Goal: Task Accomplishment & Management: Manage account settings

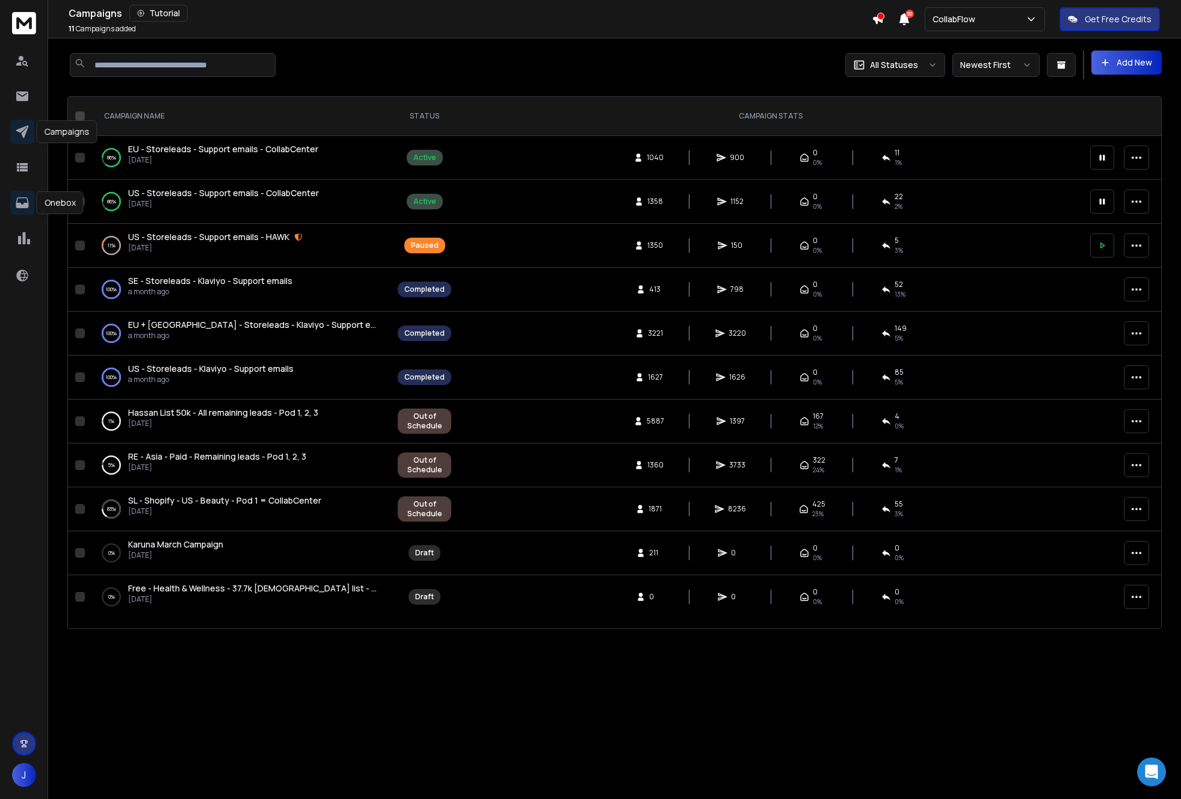
click at [29, 200] on icon at bounding box center [22, 203] width 14 height 14
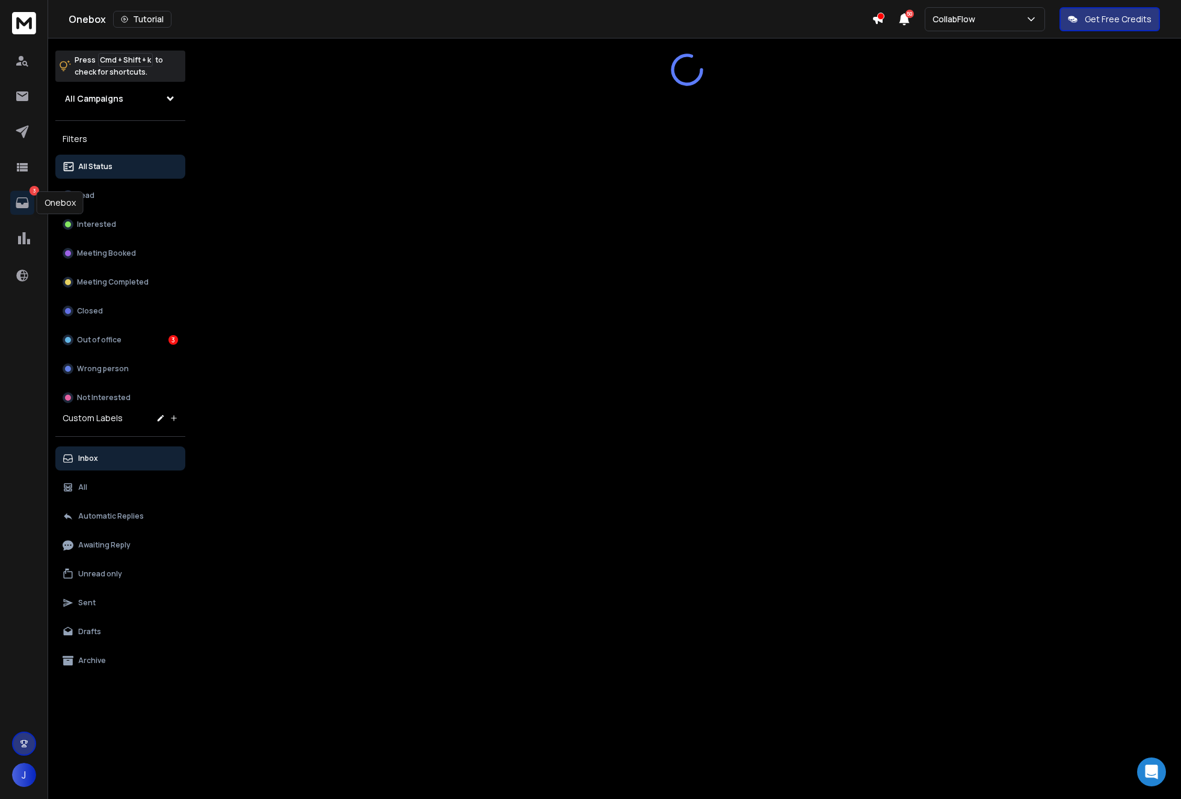
click at [15, 204] on icon at bounding box center [22, 203] width 14 height 14
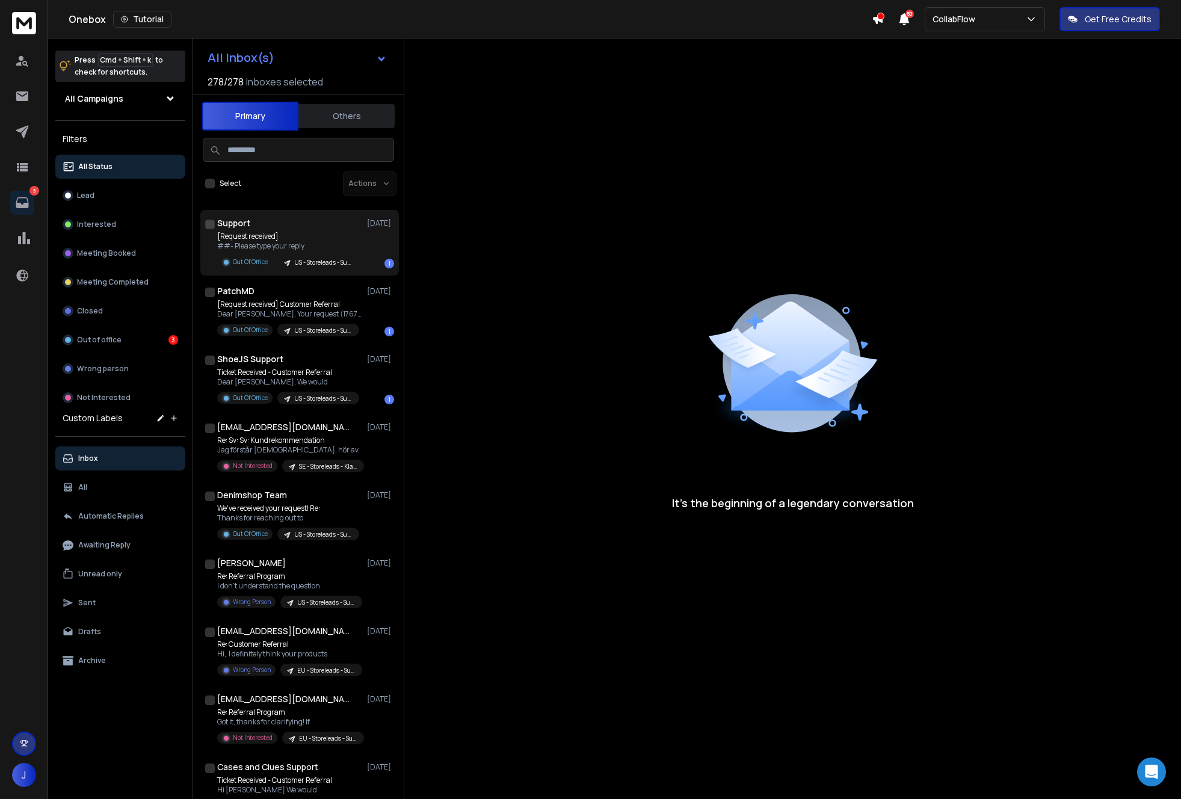
click at [260, 238] on p "[Request received]" at bounding box center [288, 237] width 142 height 10
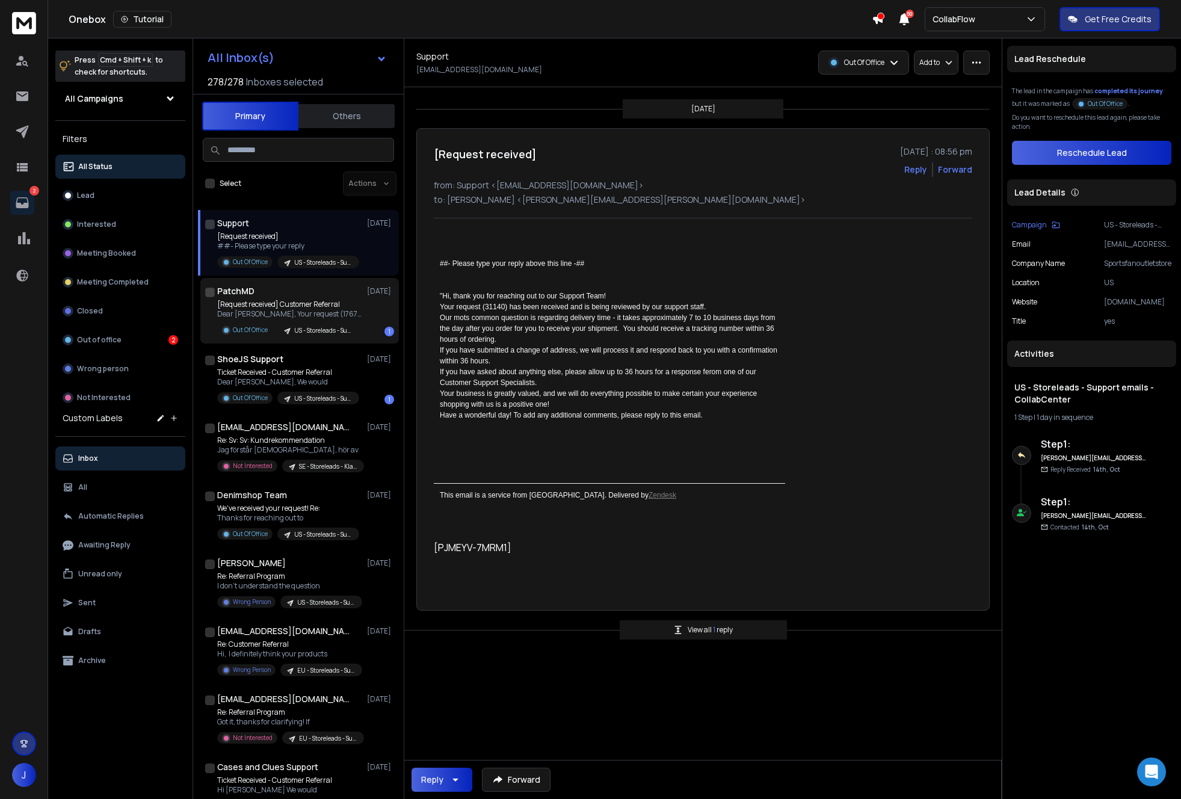
click at [270, 304] on p "[Request received] Customer Referral" at bounding box center [289, 305] width 144 height 10
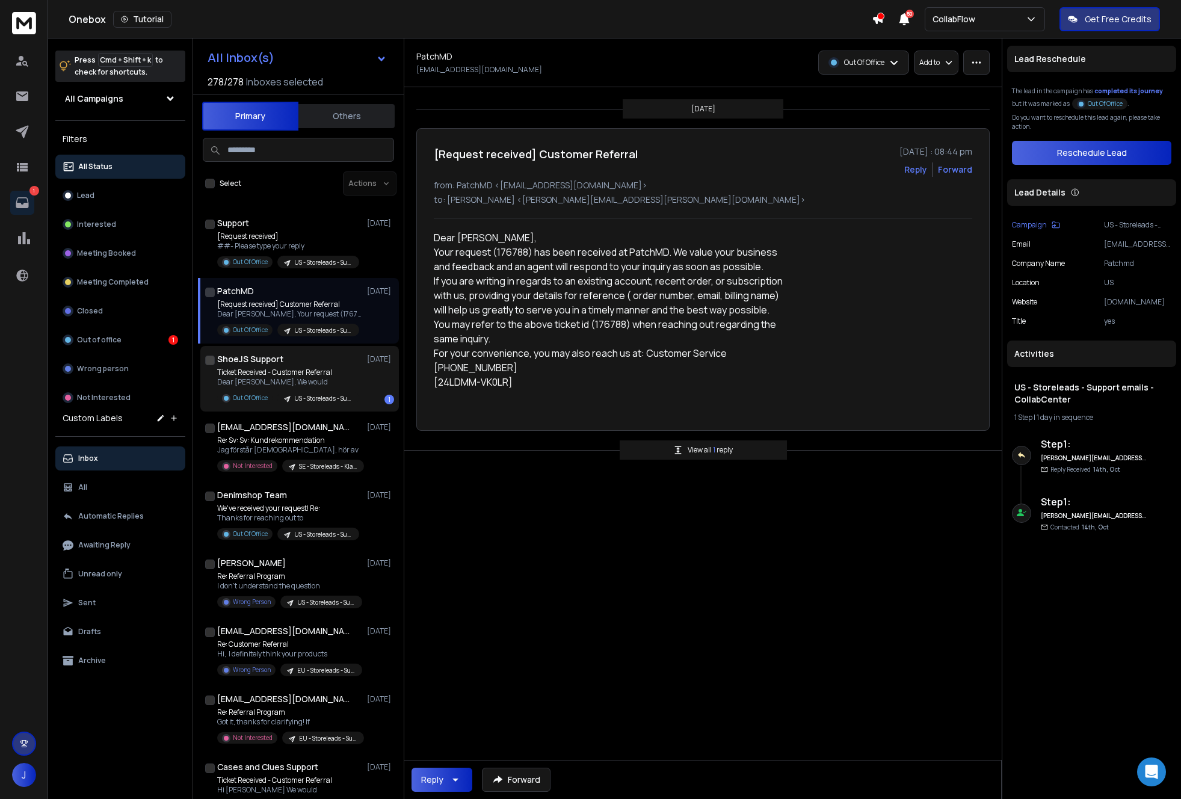
click at [280, 356] on h1 "ShoeJS Support" at bounding box center [250, 359] width 66 height 12
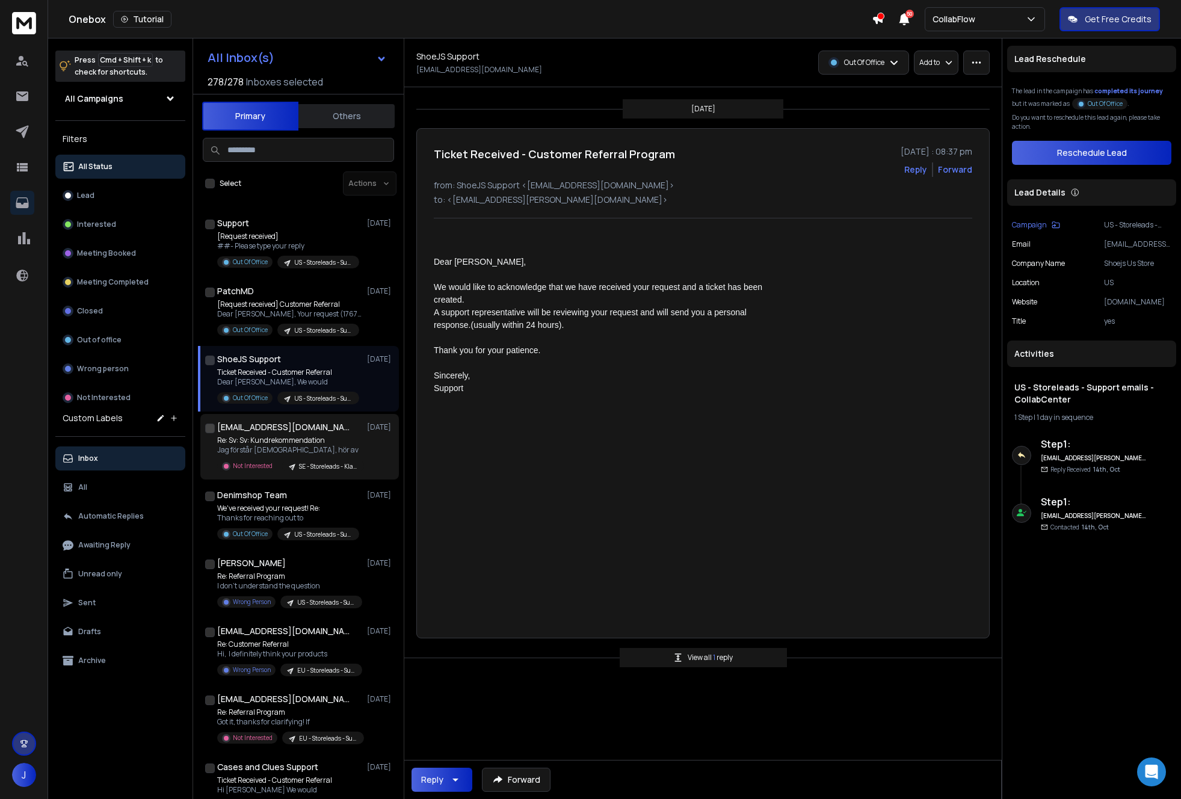
click at [260, 452] on p "Jag förstår Christian, hör av" at bounding box center [289, 450] width 144 height 10
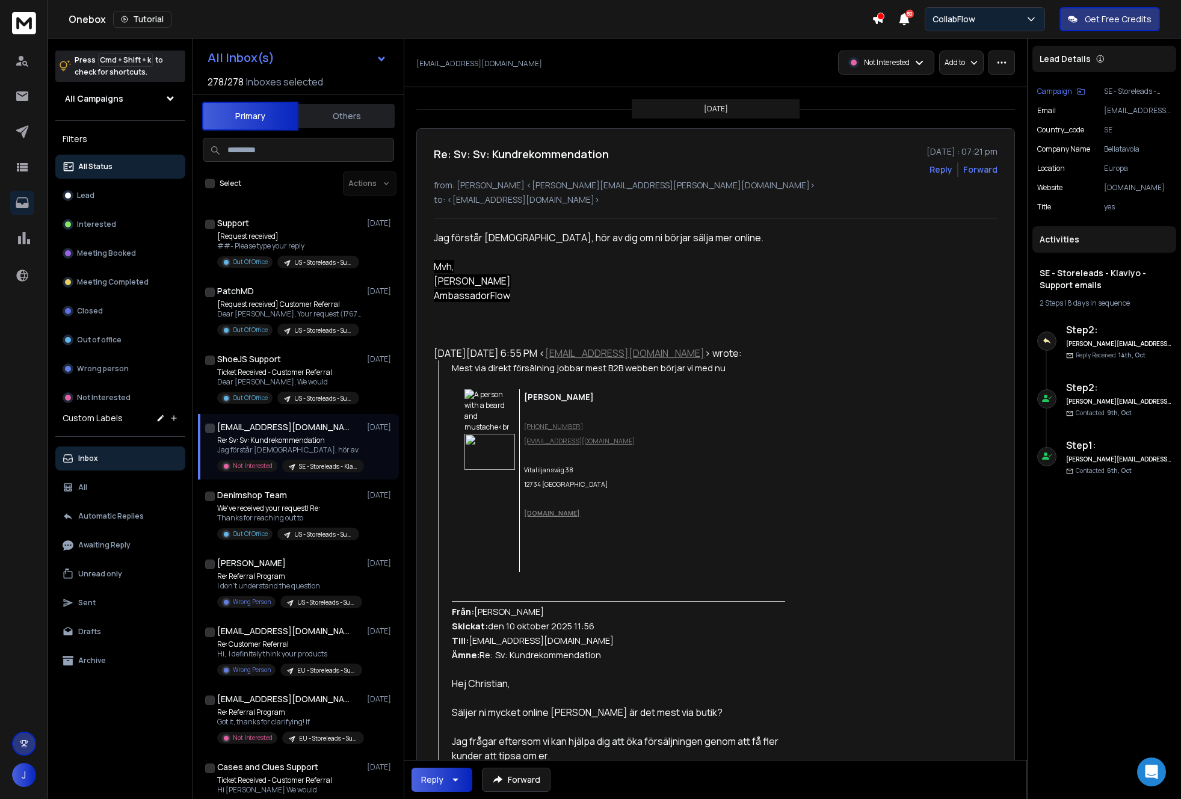
click at [980, 20] on p "CollabFlow" at bounding box center [956, 19] width 48 height 12
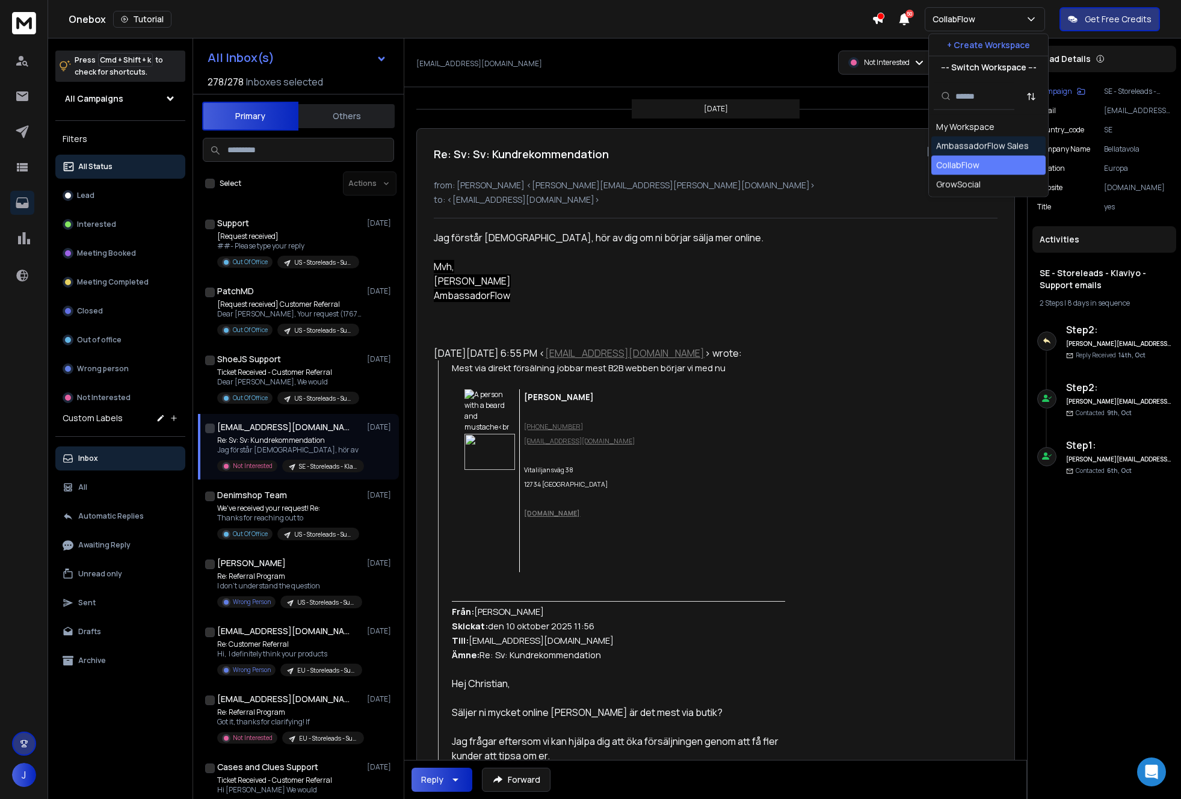
click at [955, 146] on div "AmbassadorFlow Sales" at bounding box center [982, 146] width 93 height 12
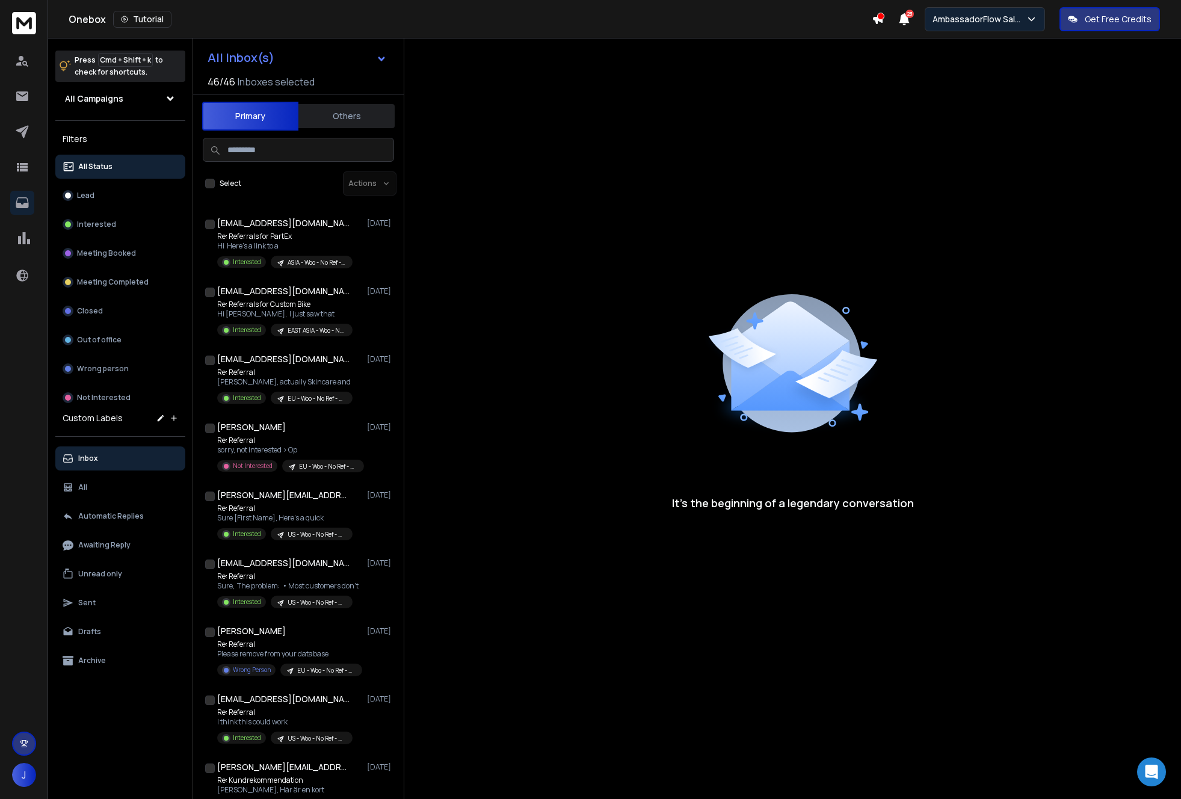
click at [1014, 23] on p "AmbassadorFlow Sales" at bounding box center [978, 19] width 93 height 12
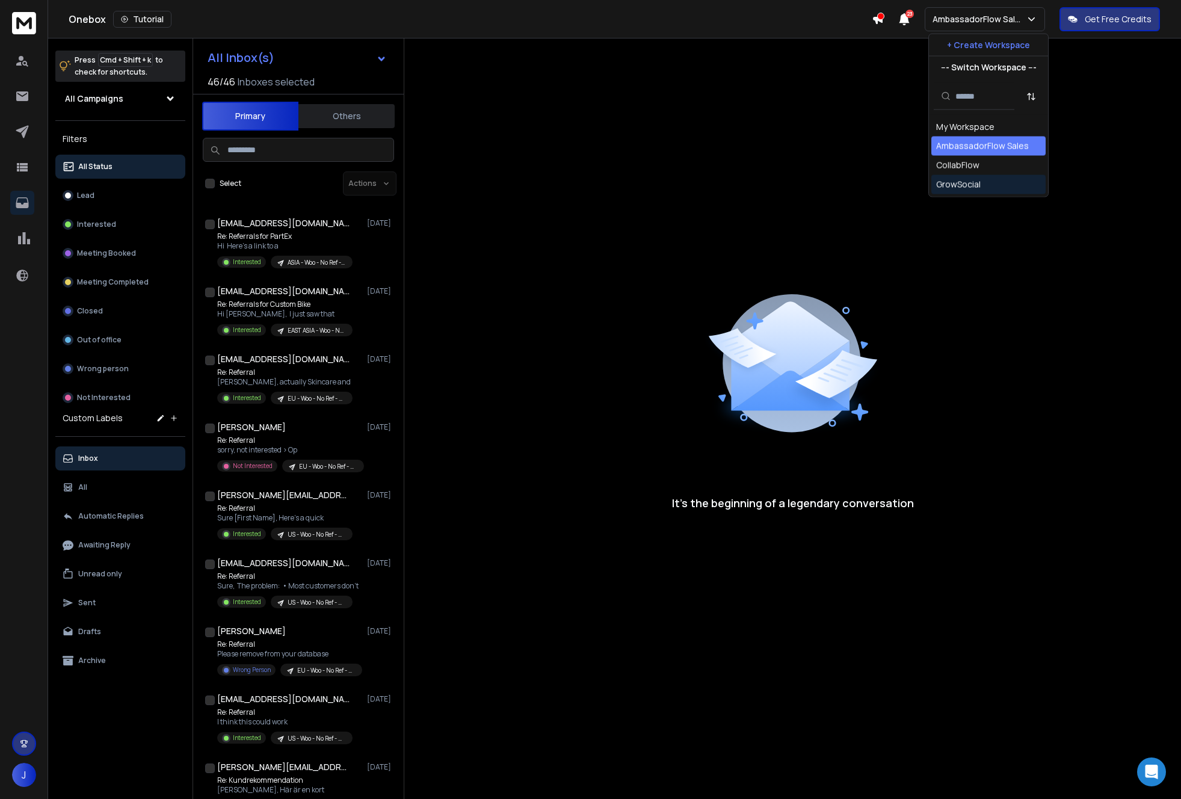
click at [985, 180] on div "GrowSocial" at bounding box center [988, 184] width 114 height 19
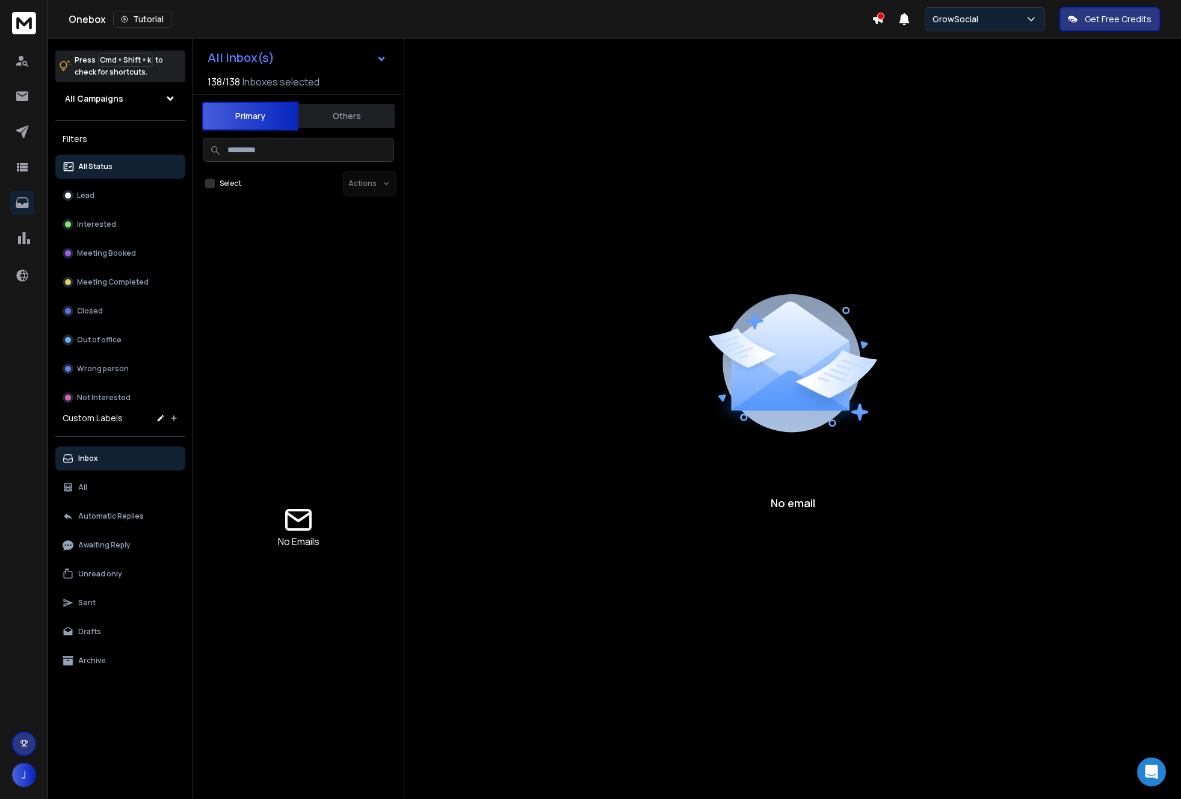
click at [993, 21] on div "GrowSocial" at bounding box center [984, 19] width 105 height 12
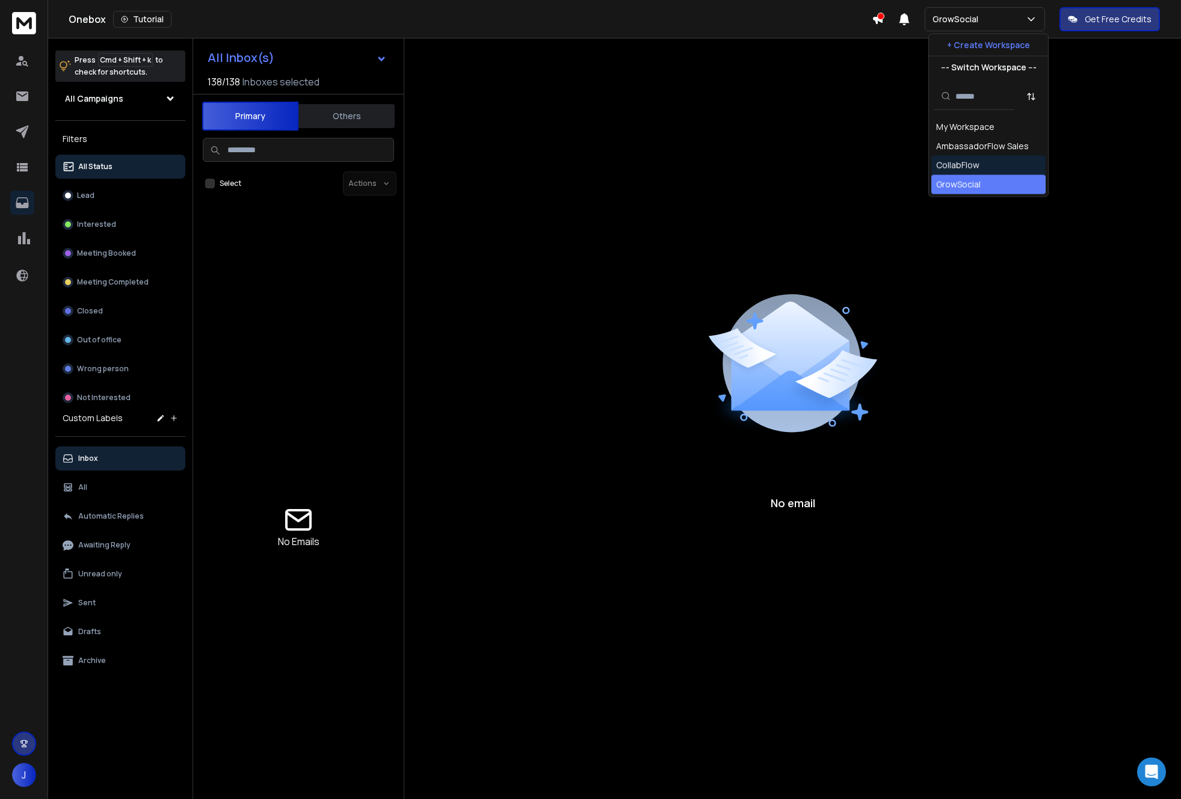
click at [987, 158] on div "CollabFlow" at bounding box center [988, 165] width 114 height 19
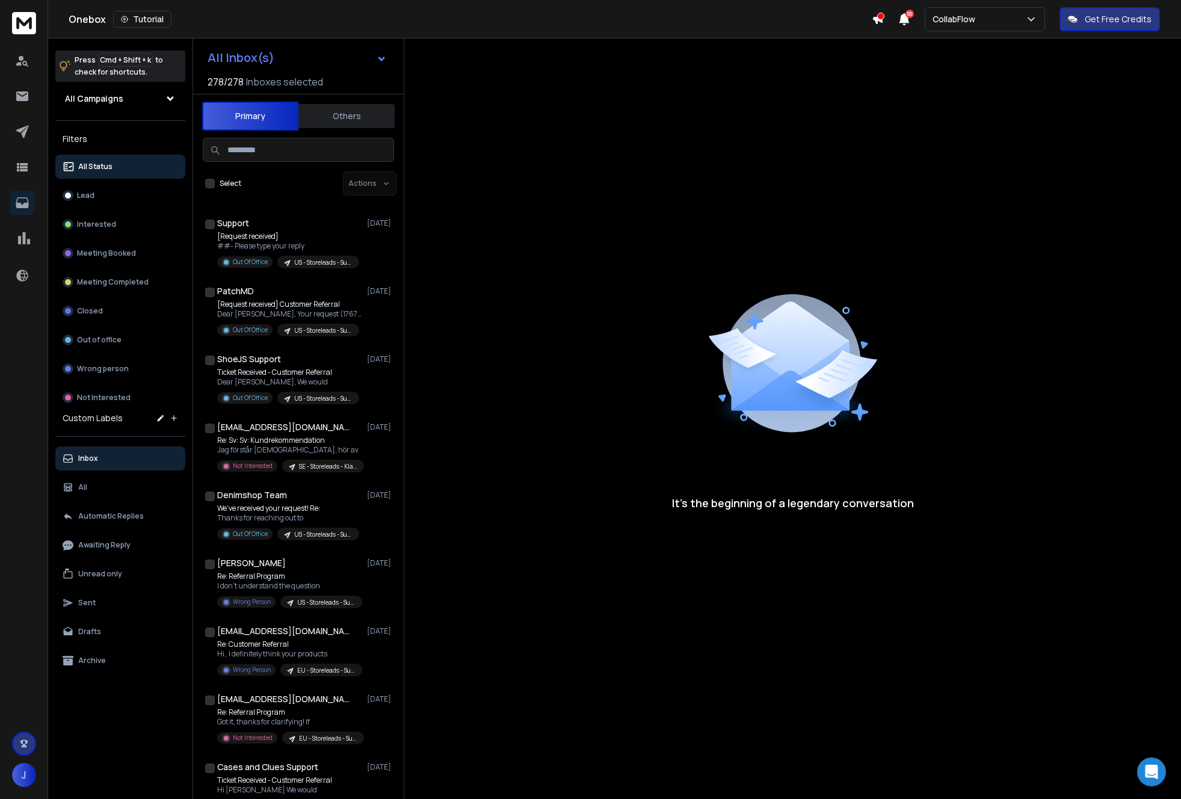
click at [102, 166] on p "All Status" at bounding box center [95, 167] width 34 height 10
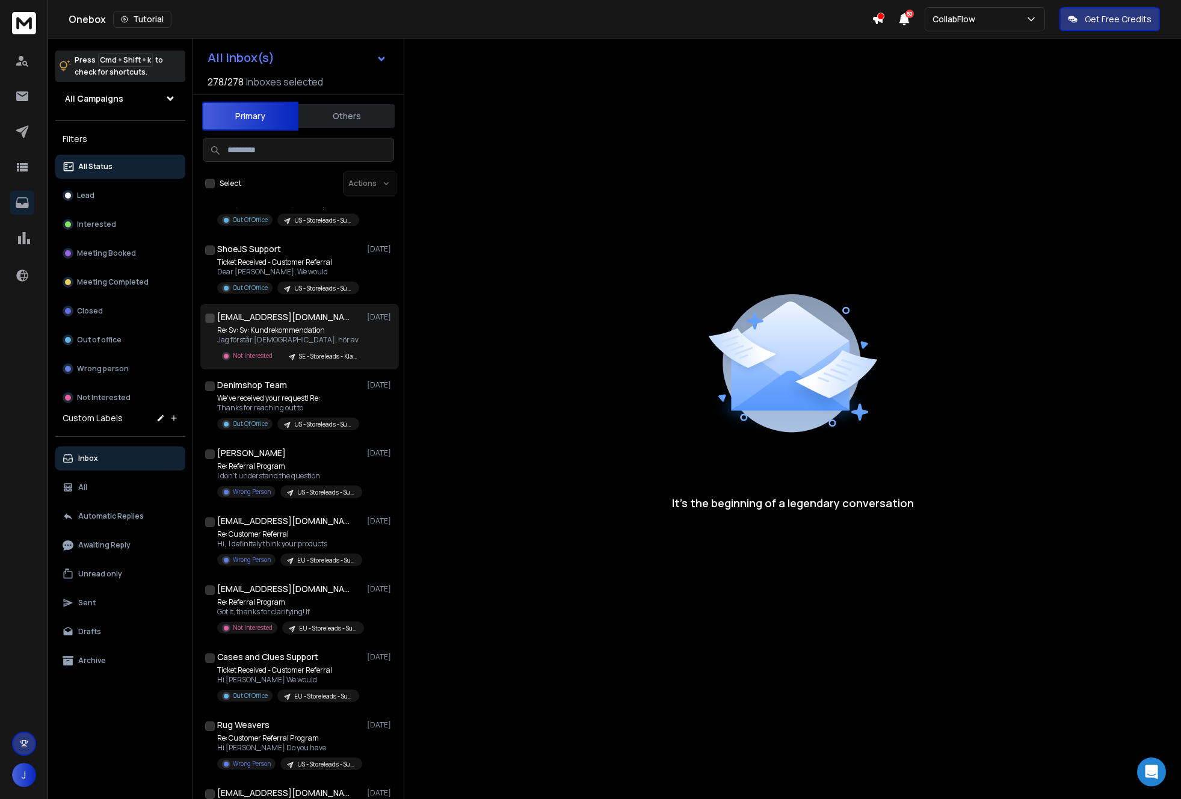
scroll to position [94, 0]
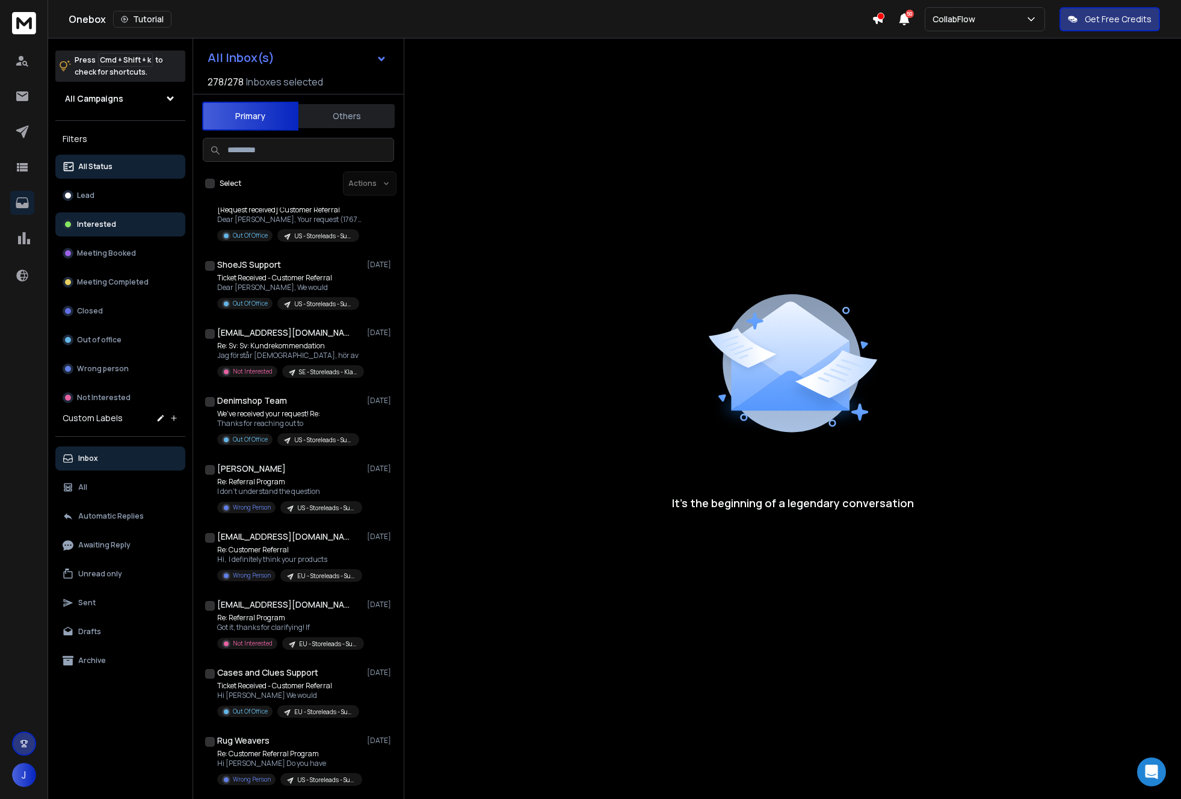
click at [106, 218] on button "Interested" at bounding box center [120, 224] width 130 height 24
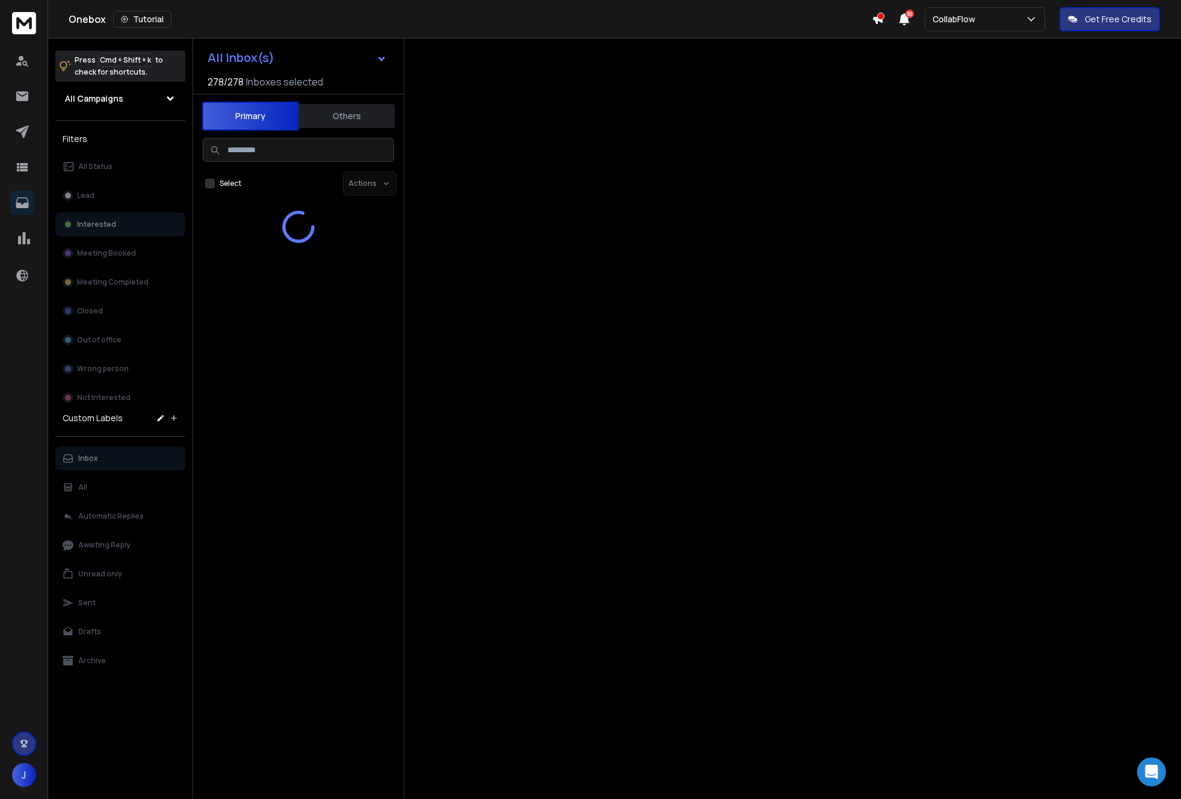
scroll to position [0, 0]
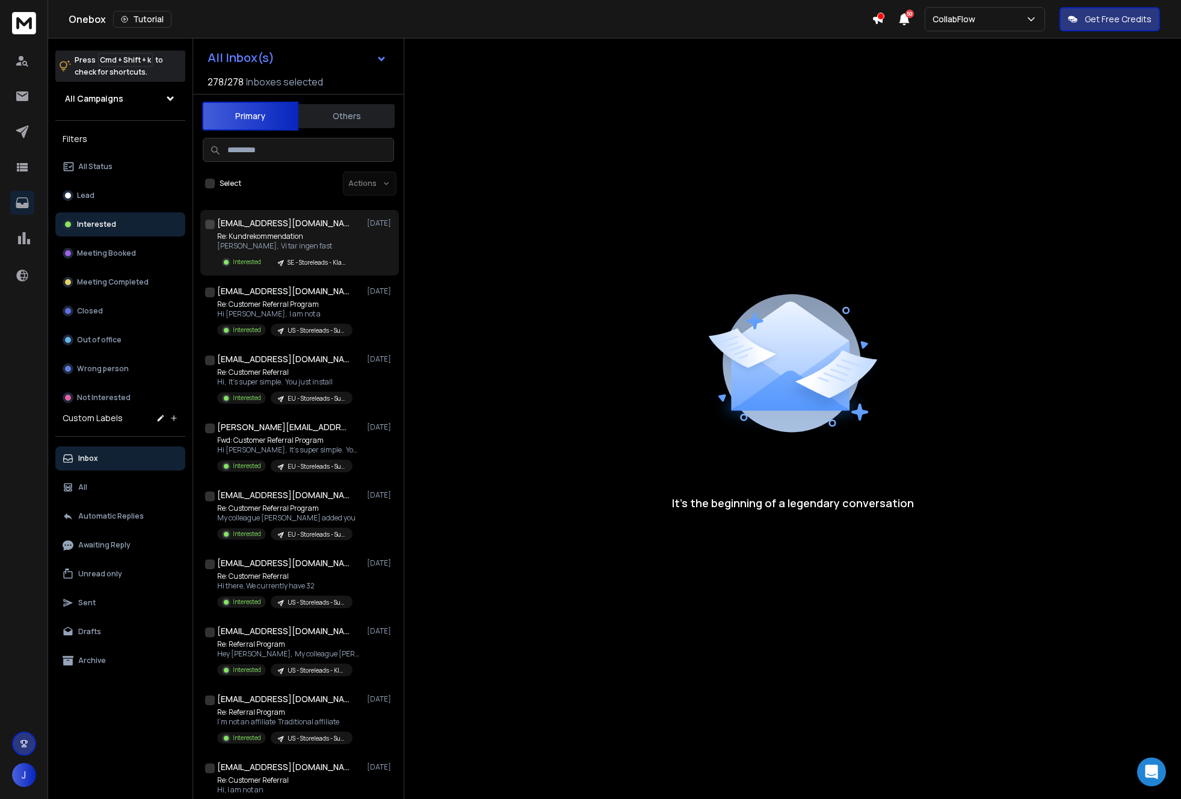
click at [307, 243] on p "[PERSON_NAME], Vi tar ingen fast" at bounding box center [284, 246] width 135 height 10
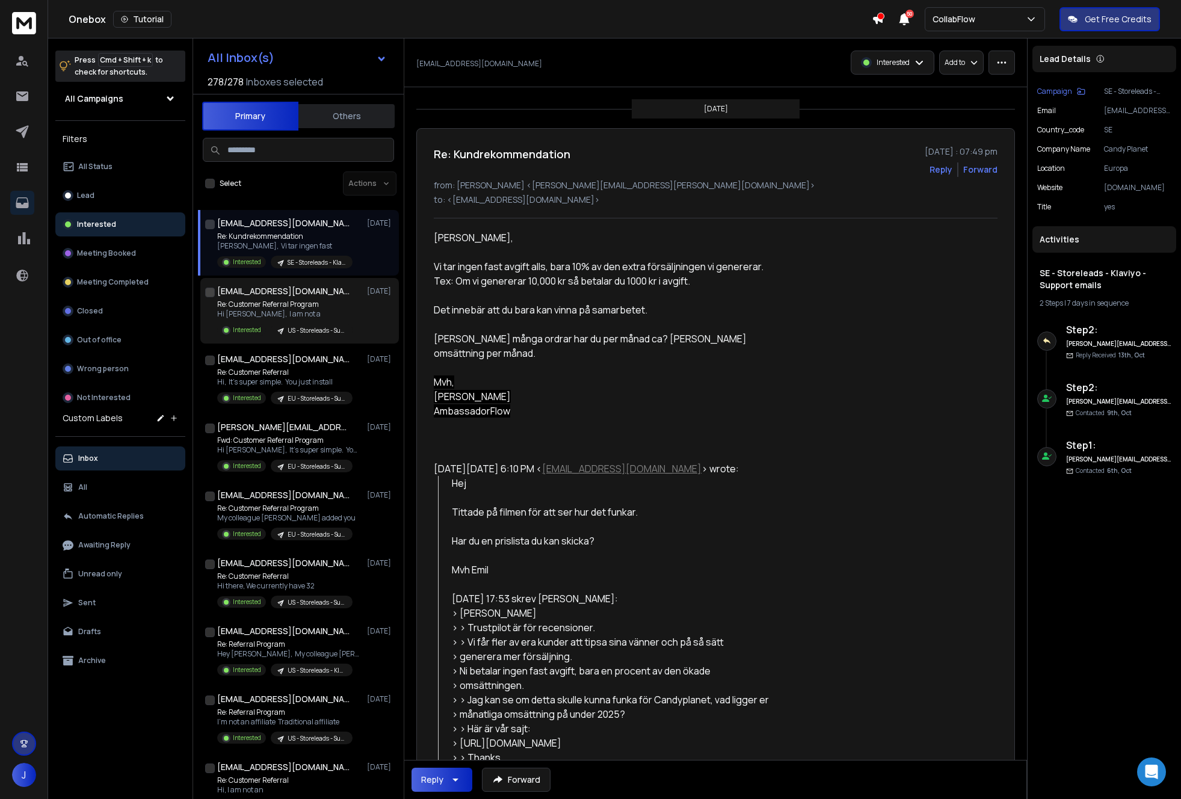
click at [303, 305] on p "Re: Customer Referral Program" at bounding box center [284, 305] width 135 height 10
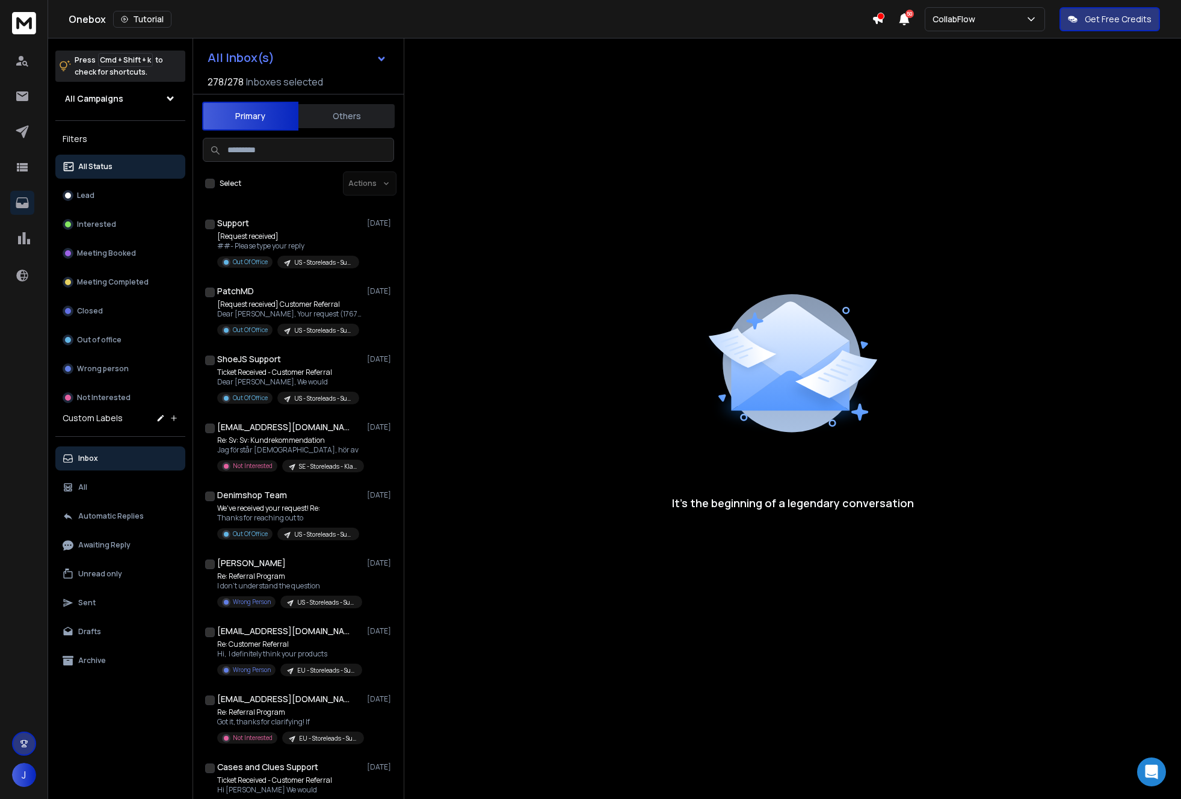
click at [368, 116] on button "Others" at bounding box center [346, 116] width 96 height 26
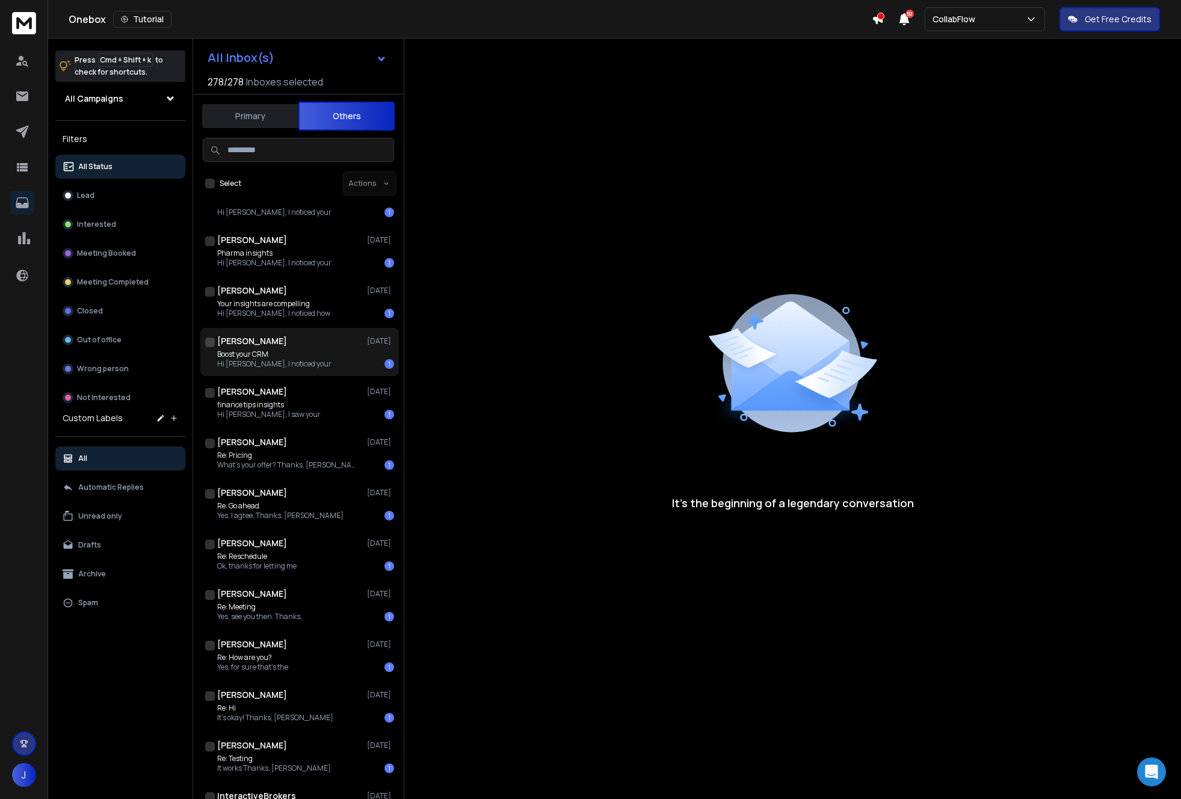
scroll to position [236, 0]
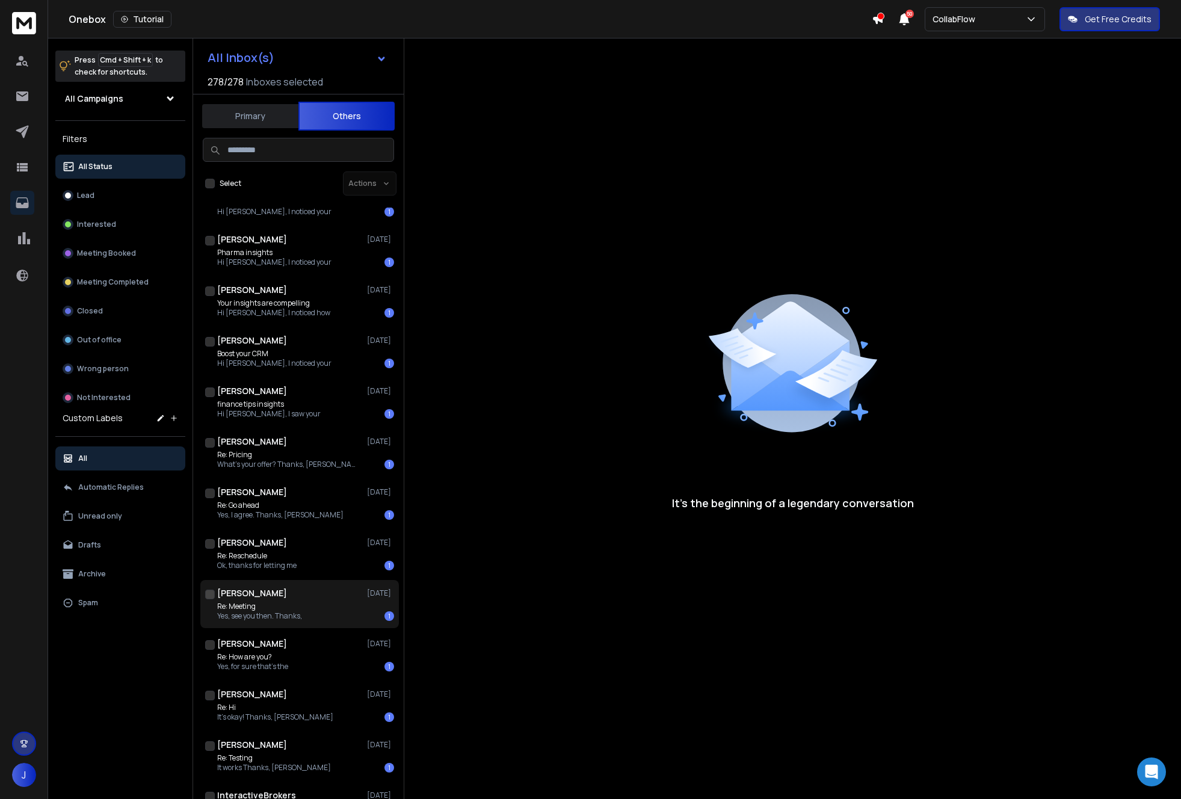
click at [255, 609] on p "Re: Meeting" at bounding box center [259, 607] width 85 height 10
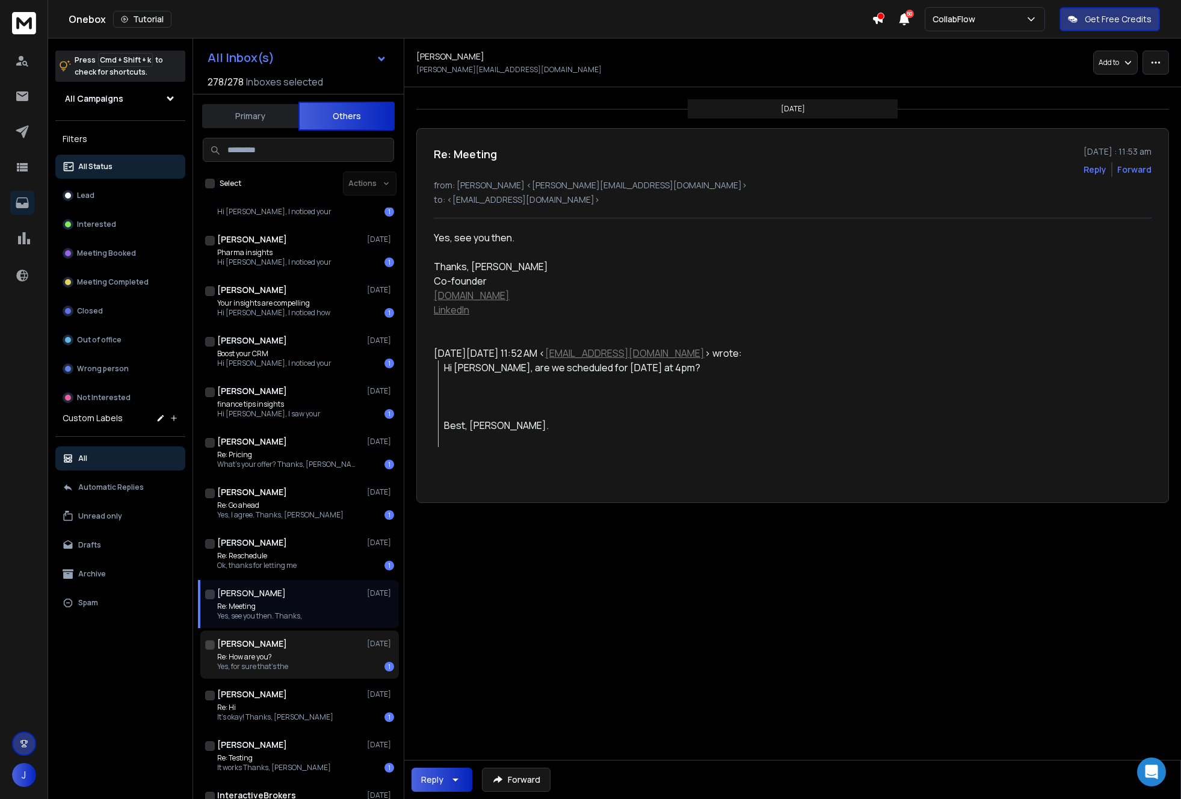
click at [260, 653] on p "Re: How are you?" at bounding box center [252, 657] width 71 height 10
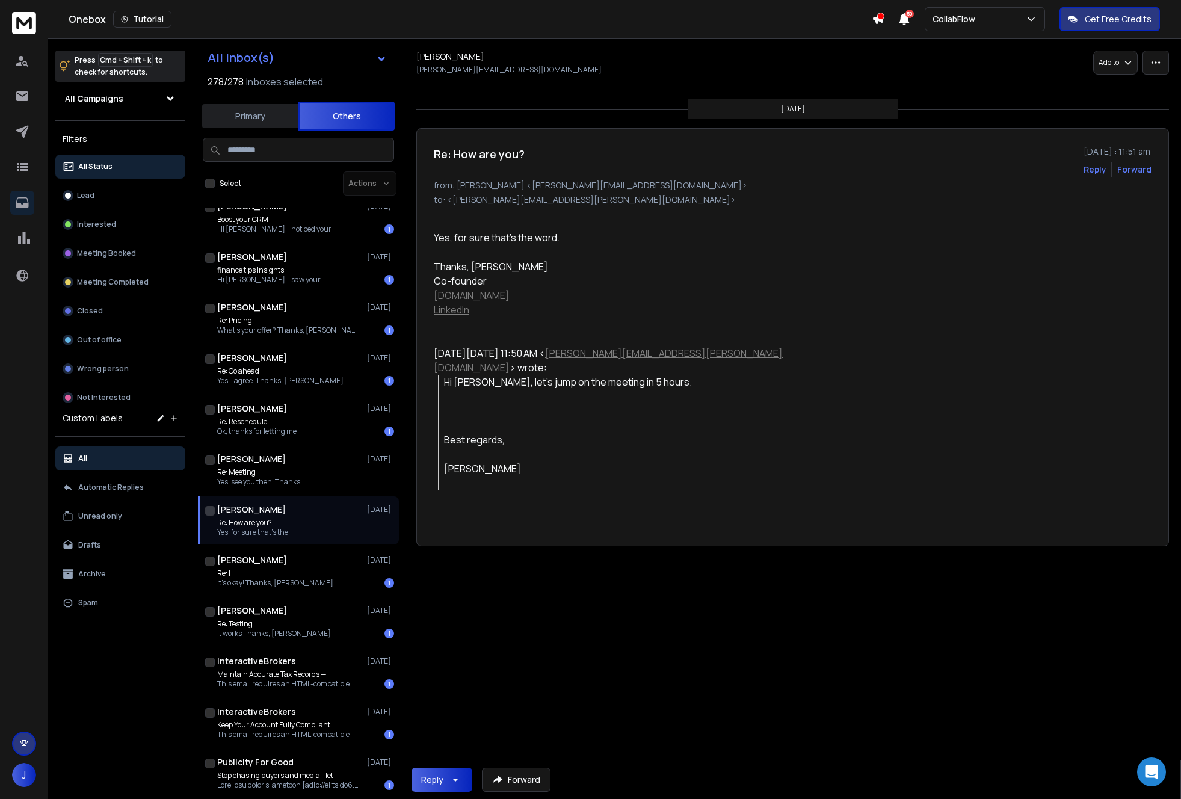
scroll to position [396, 0]
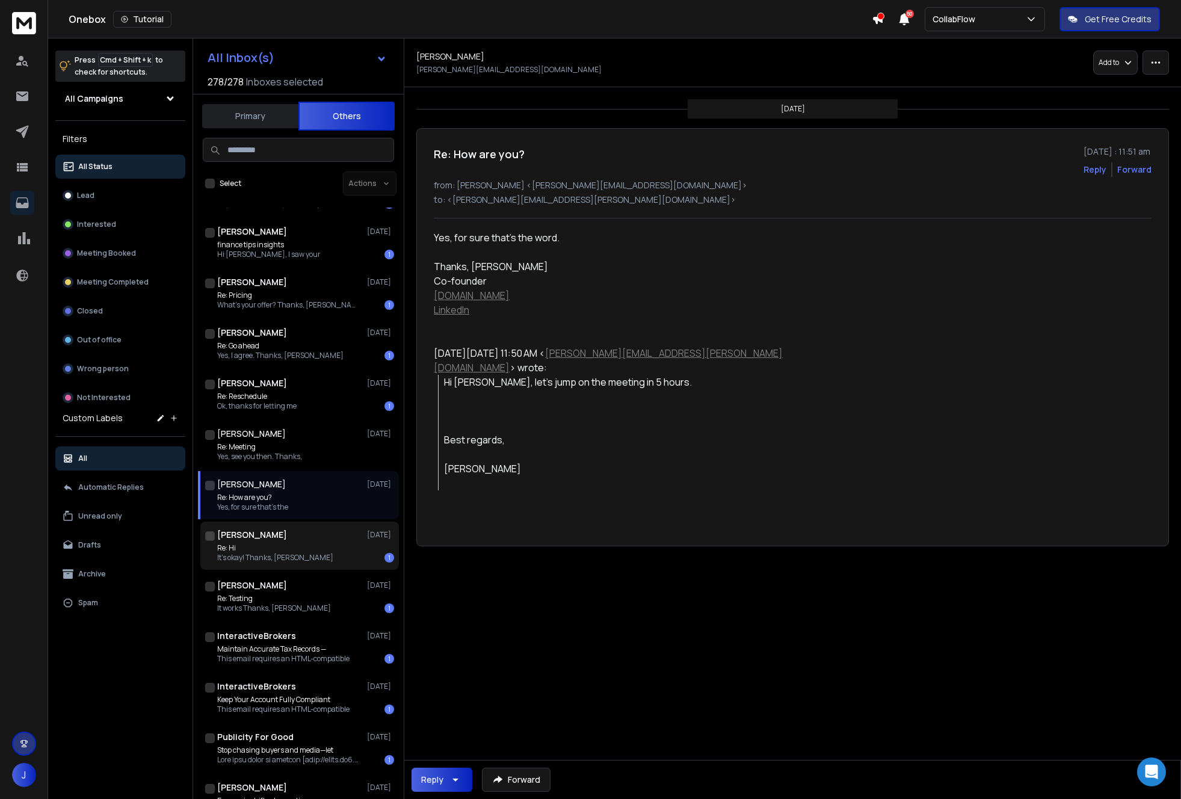
click at [271, 558] on p "It's okay! Thanks, [PERSON_NAME]" at bounding box center [275, 558] width 116 height 10
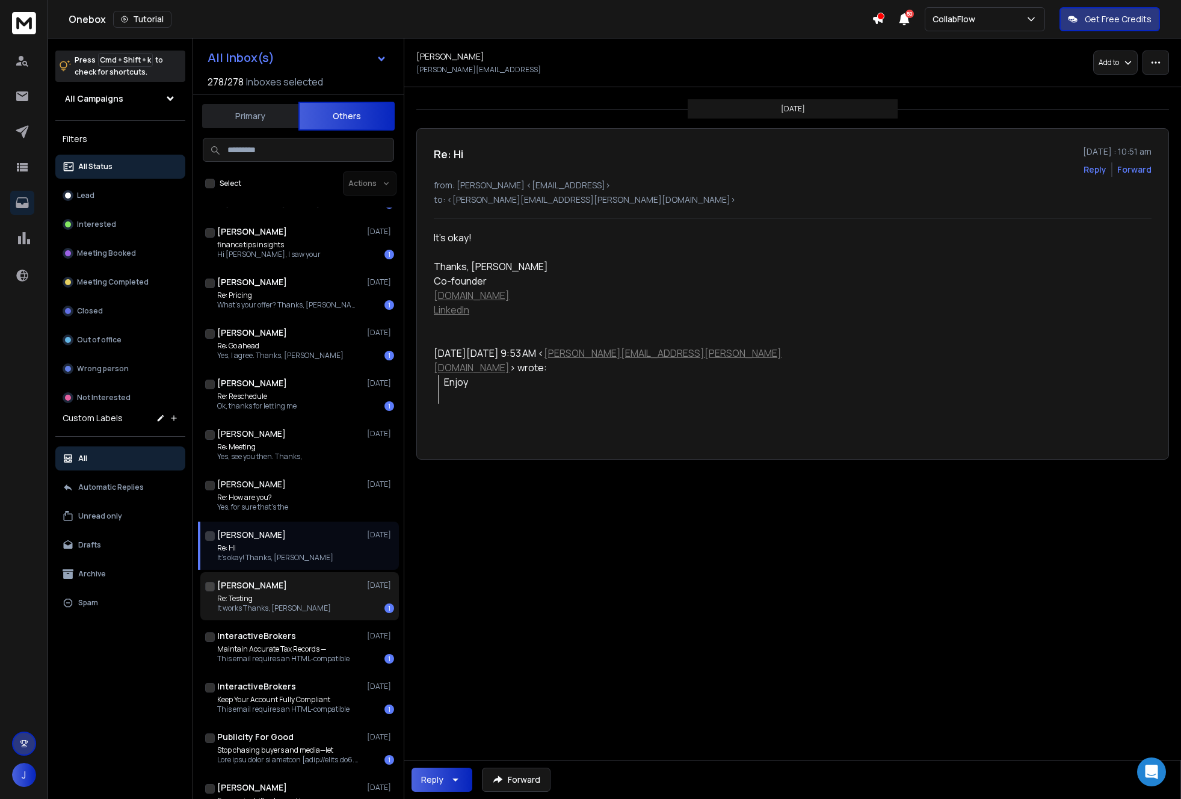
click at [267, 604] on p "It works Thanks, [PERSON_NAME]" at bounding box center [274, 608] width 114 height 10
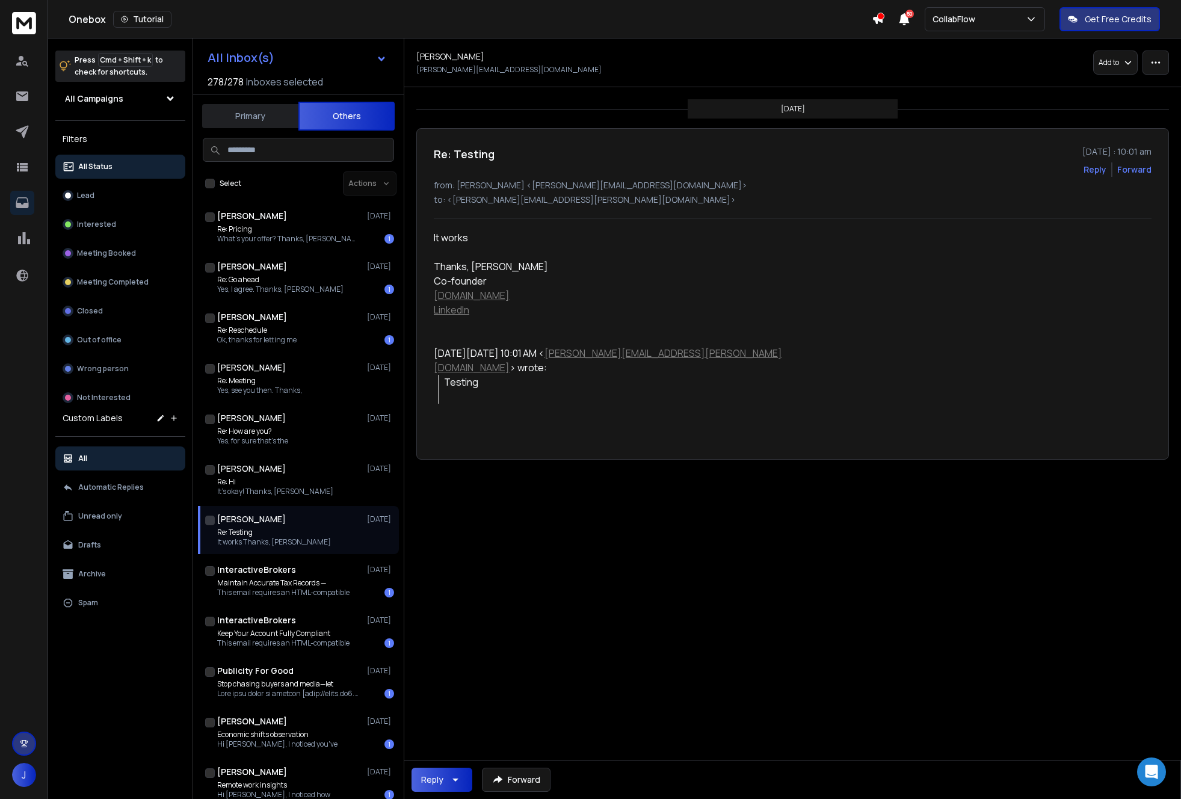
scroll to position [466, 0]
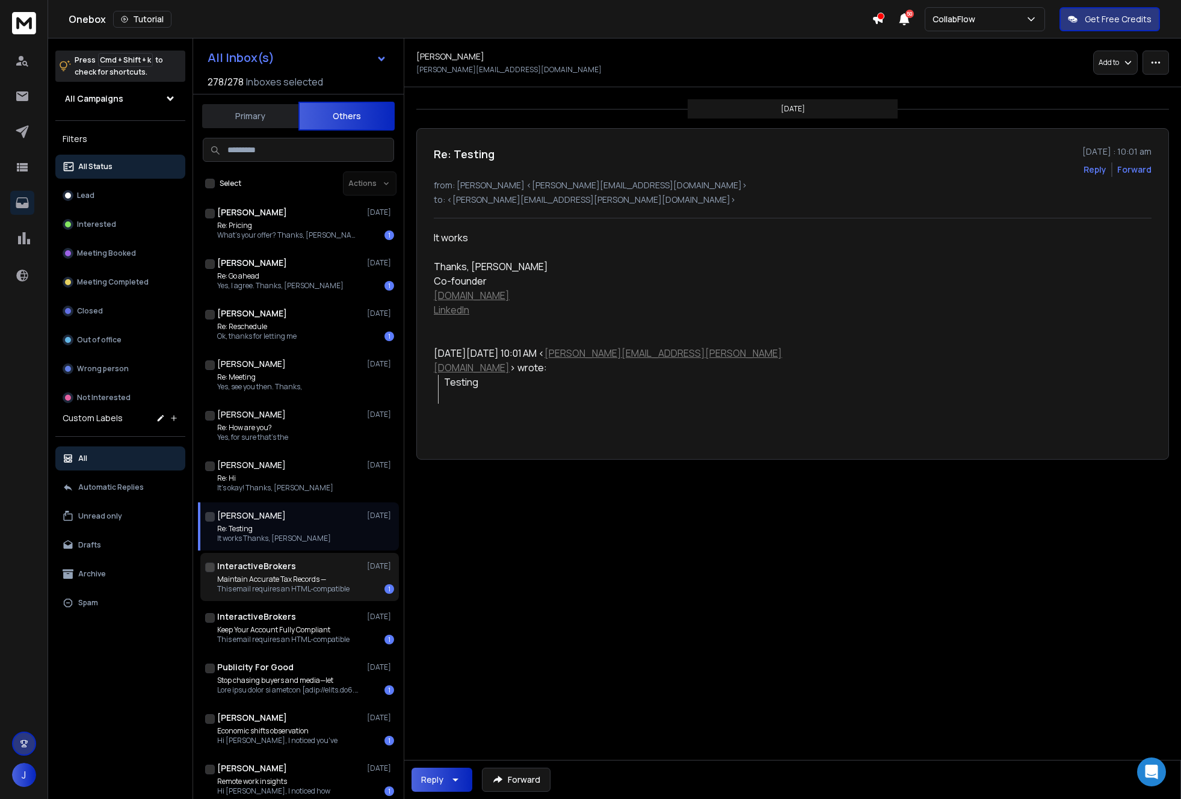
click at [262, 585] on p "This email requires an HTML-compatible" at bounding box center [283, 589] width 132 height 10
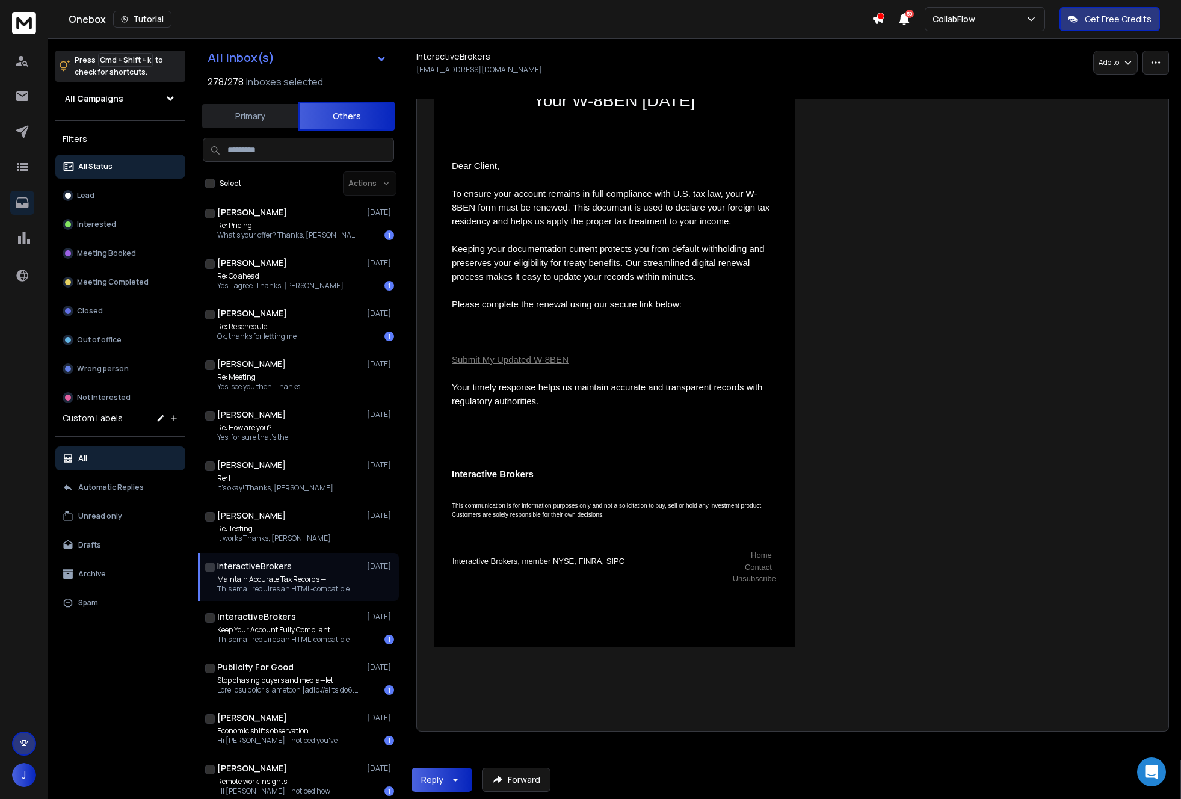
scroll to position [363, 0]
click at [285, 621] on h1 "InteractiveBrokers" at bounding box center [256, 617] width 79 height 12
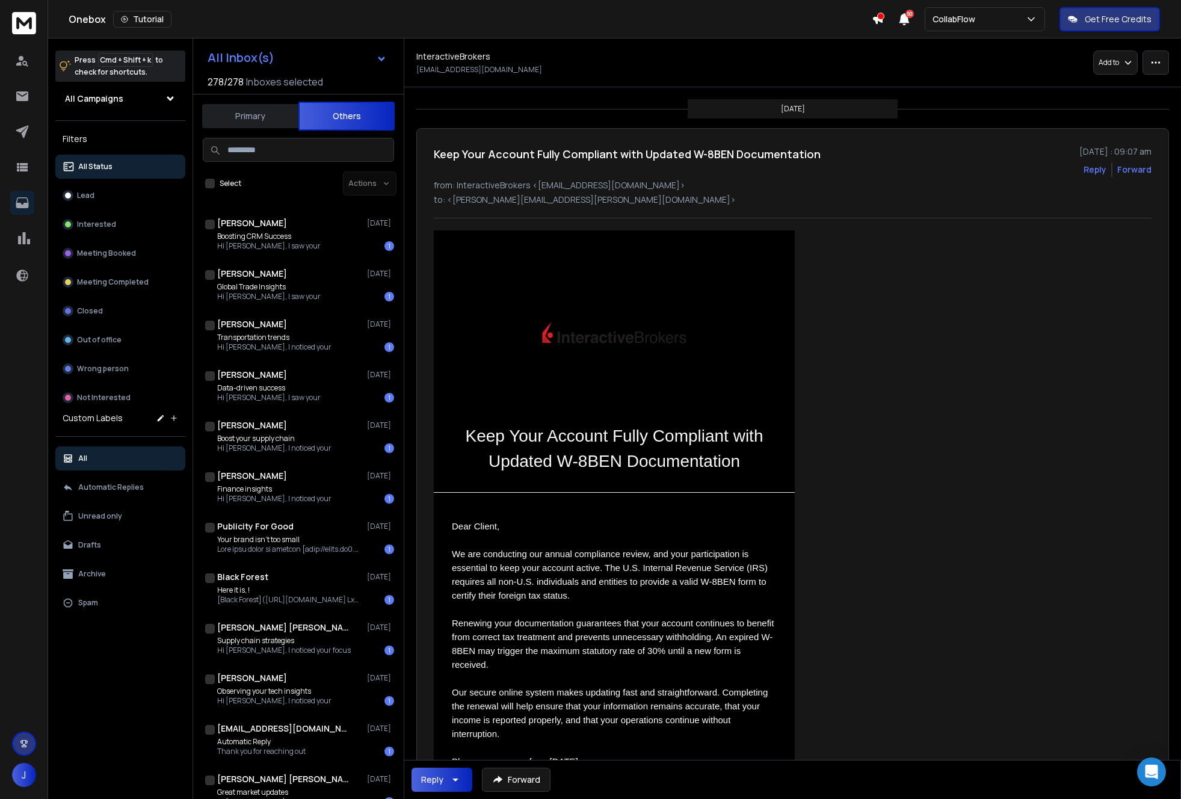
scroll to position [1875, 0]
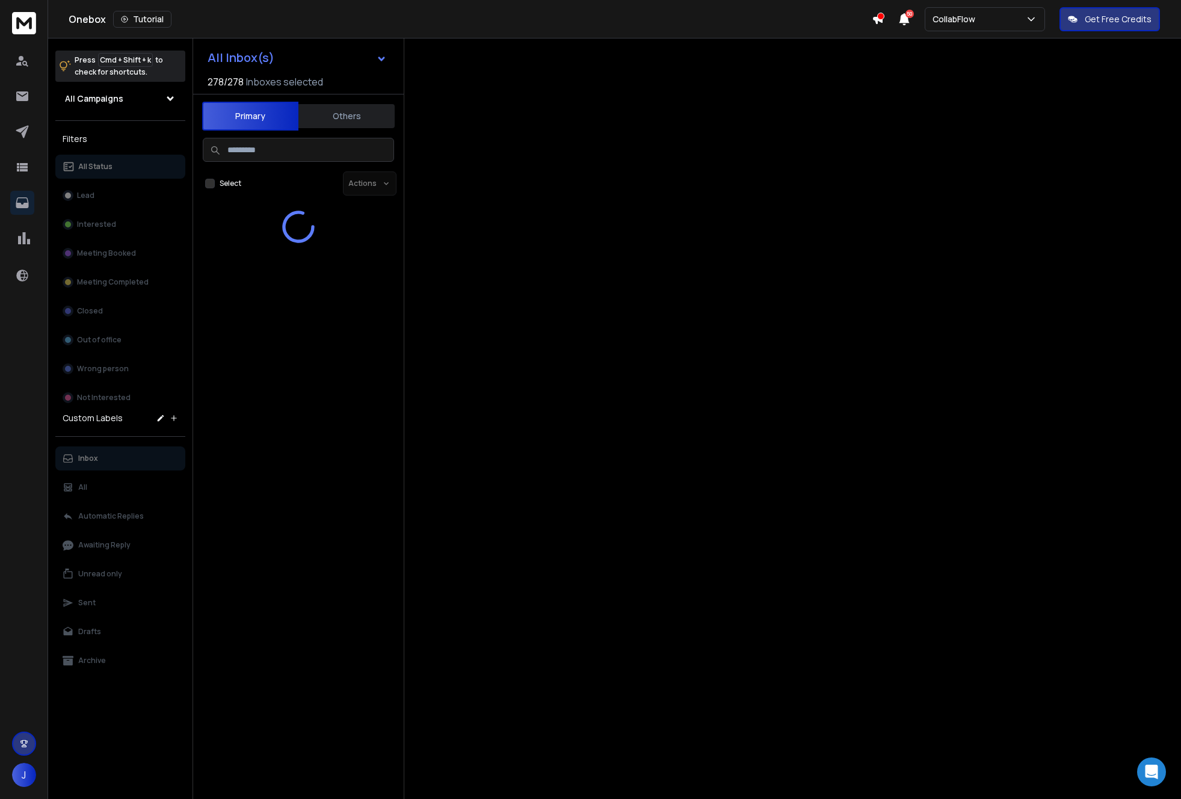
click at [264, 104] on button "Primary" at bounding box center [250, 116] width 96 height 29
